Goal: Check status

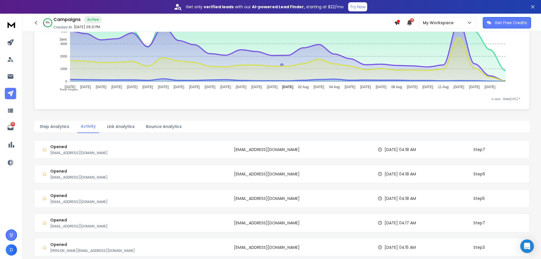
scroll to position [175, 0]
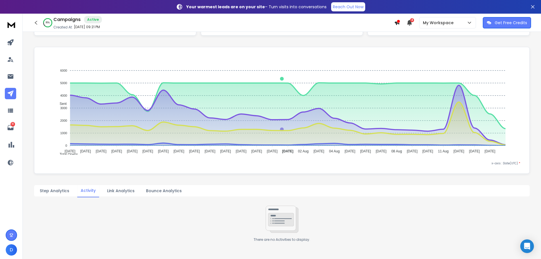
scroll to position [110, 0]
click at [85, 187] on button "Activity" at bounding box center [88, 190] width 22 height 13
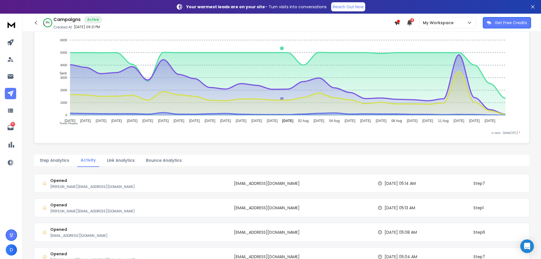
scroll to position [142, 0]
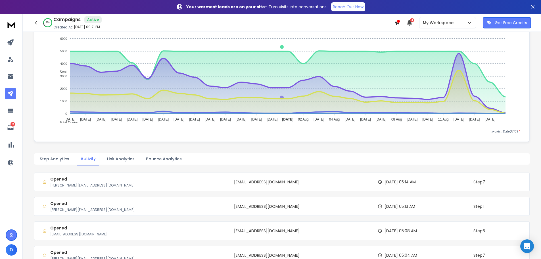
click at [58, 156] on button "Step Analytics" at bounding box center [54, 158] width 36 height 12
click at [87, 161] on button "Activity" at bounding box center [88, 158] width 22 height 13
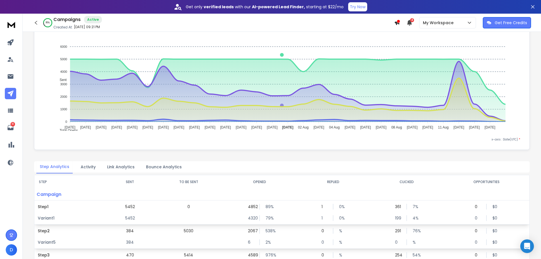
scroll to position [142, 0]
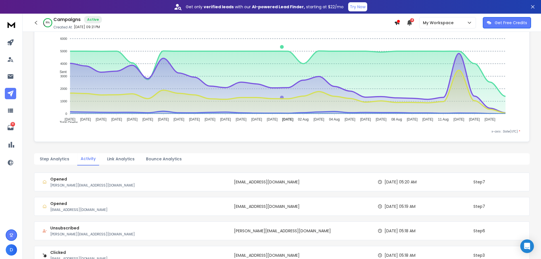
click at [93, 157] on button "Activity" at bounding box center [88, 158] width 22 height 13
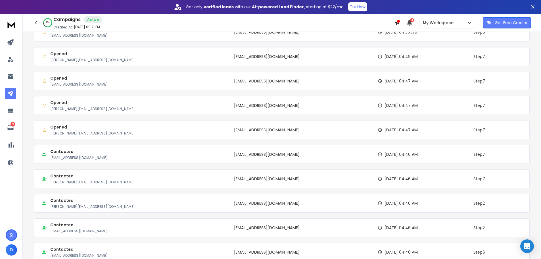
scroll to position [1242, 0]
